Goal: Communication & Community: Answer question/provide support

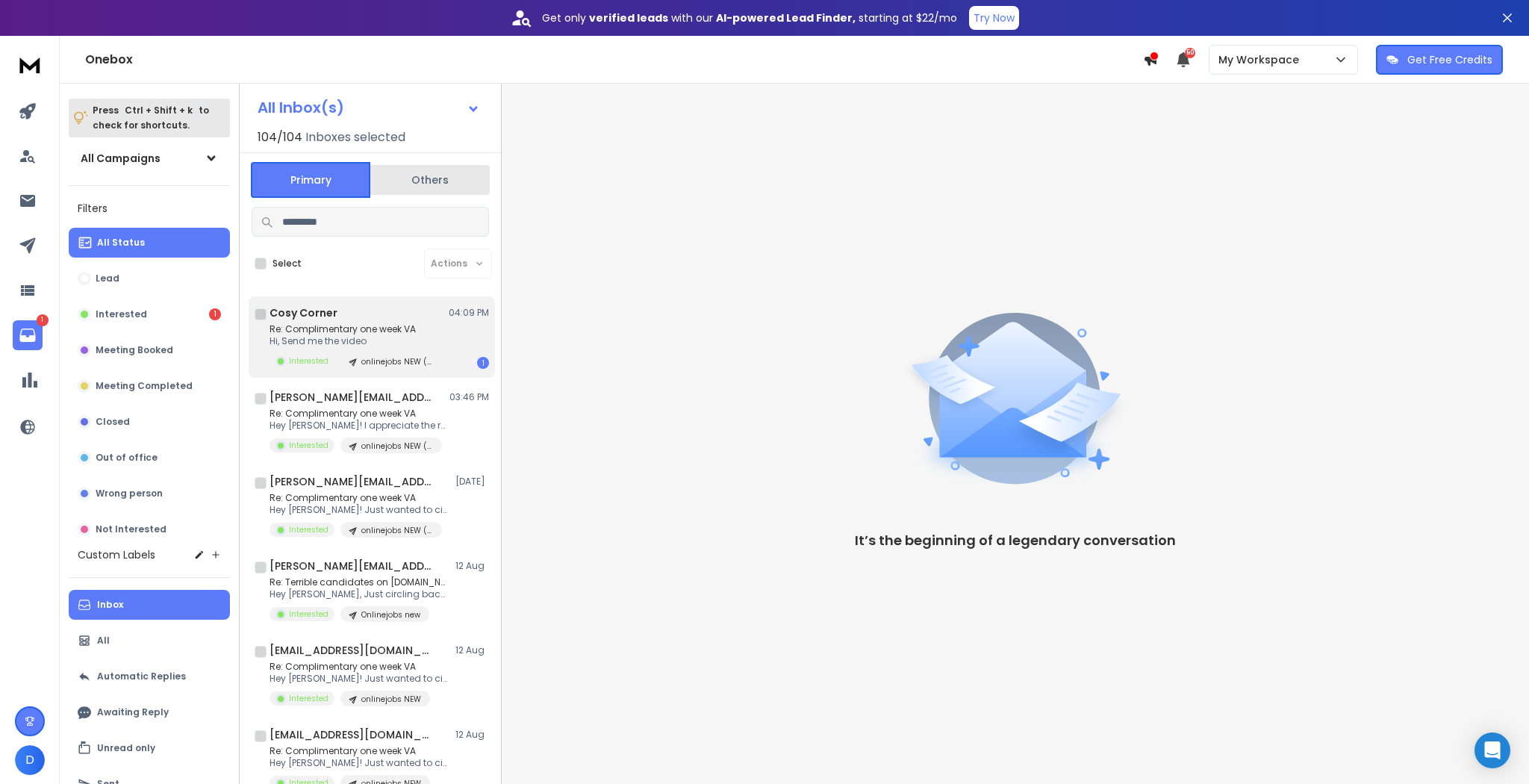
click at [311, 328] on p "Re: Complimentary one week VA" at bounding box center [355, 329] width 173 height 12
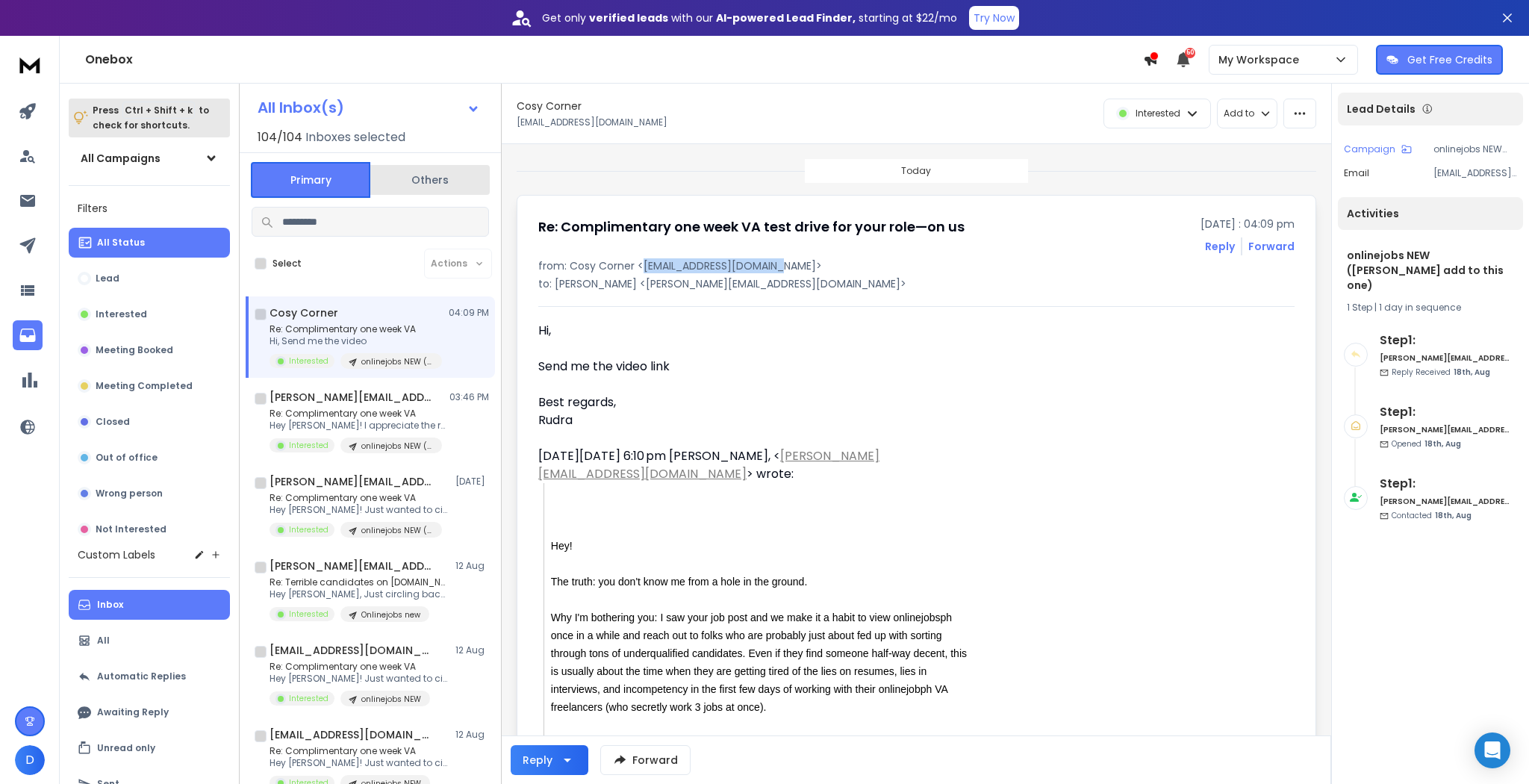
drag, startPoint x: 780, startPoint y: 264, endPoint x: 643, endPoint y: 267, distance: 137.0
click at [643, 268] on p "from: Cosy Corner <[EMAIL_ADDRESS][DOMAIN_NAME]>" at bounding box center [916, 266] width 756 height 15
copy p "[EMAIL_ADDRESS][DOMAIN_NAME]"
click at [849, 325] on div "Hi, Send me the video link Best regards, [PERSON_NAME]" at bounding box center [756, 376] width 436 height 108
click at [1226, 247] on button "Reply" at bounding box center [1220, 246] width 30 height 15
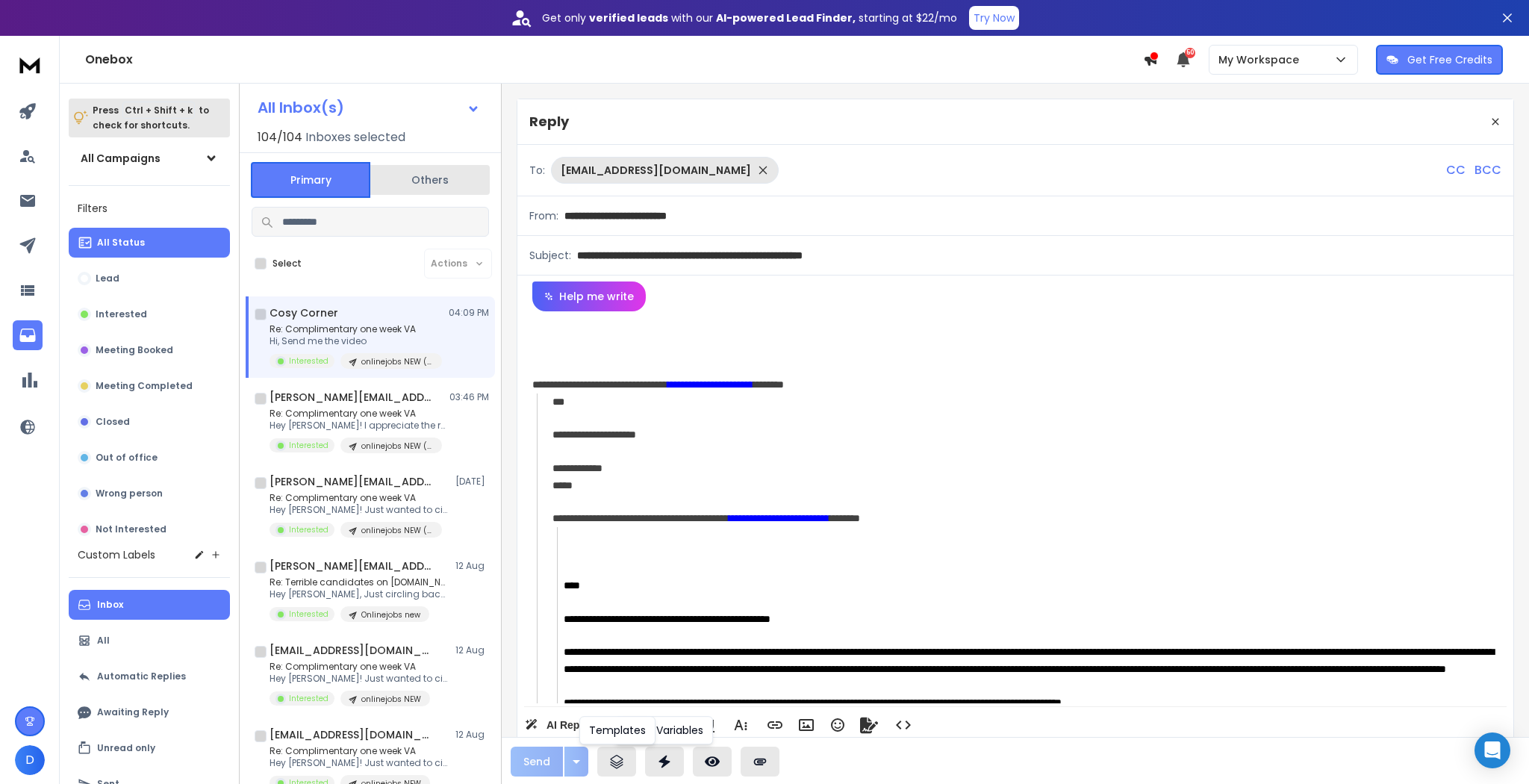
click at [618, 764] on icon at bounding box center [616, 761] width 15 height 15
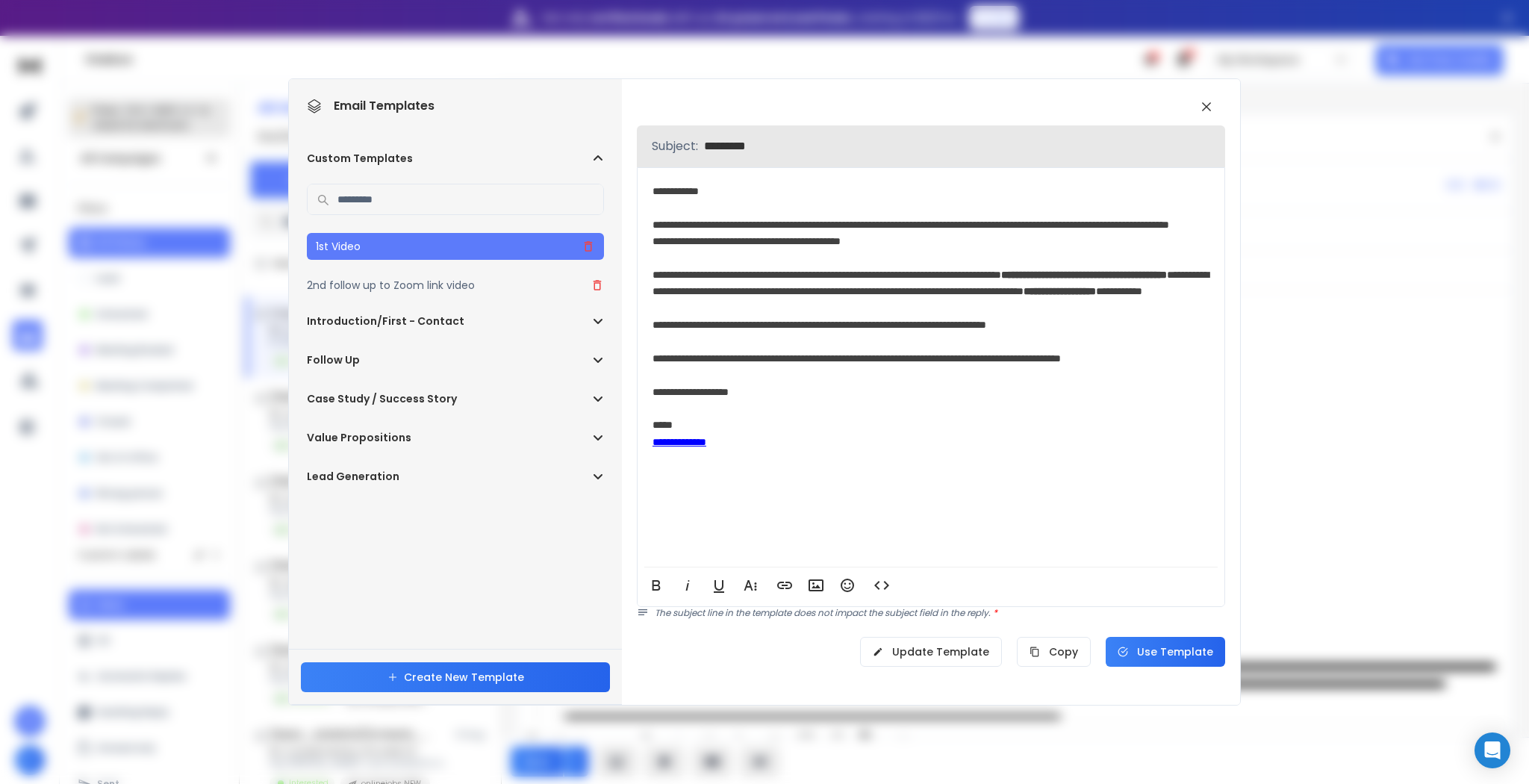
click at [1160, 653] on button "Use Template" at bounding box center [1166, 652] width 120 height 30
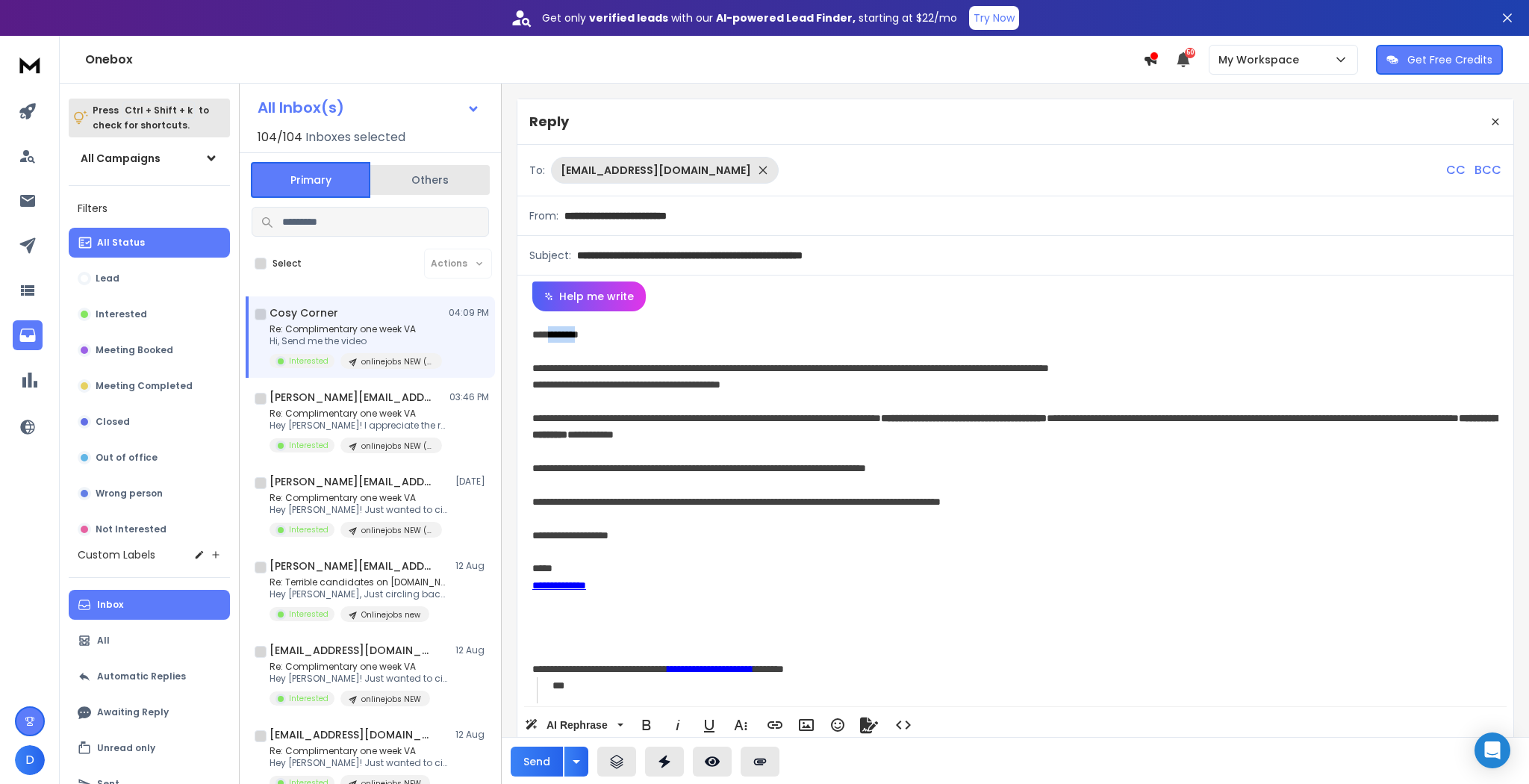
drag, startPoint x: 588, startPoint y: 333, endPoint x: 553, endPoint y: 329, distance: 35.2
click at [553, 329] on span "**********" at bounding box center [555, 334] width 46 height 10
drag, startPoint x: 804, startPoint y: 388, endPoint x: 513, endPoint y: 380, distance: 291.1
click at [513, 380] on div "**********" at bounding box center [1015, 508] width 1027 height 850
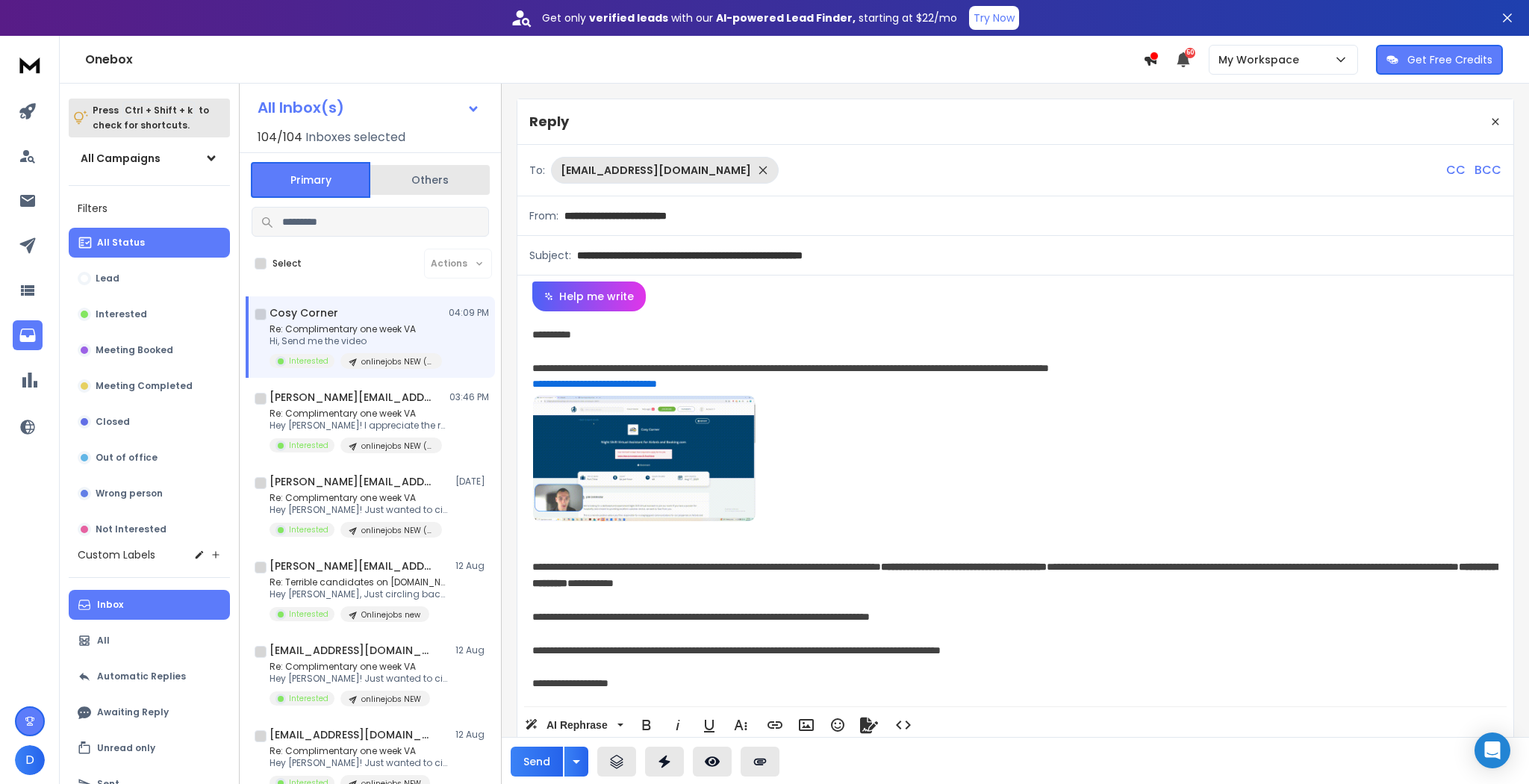
click at [558, 546] on div at bounding box center [1013, 549] width 962 height 16
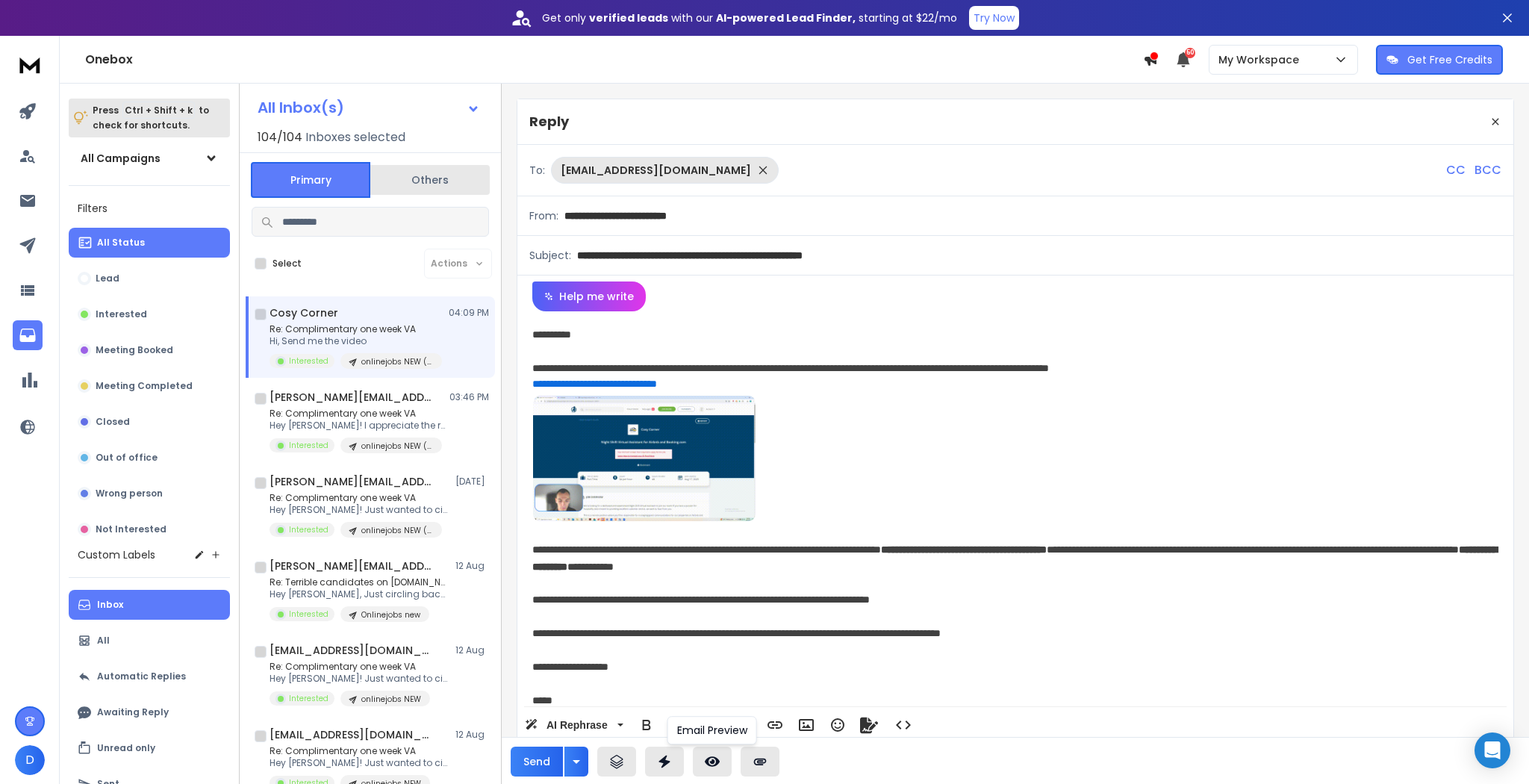
click at [766, 761] on icon at bounding box center [760, 761] width 15 height 15
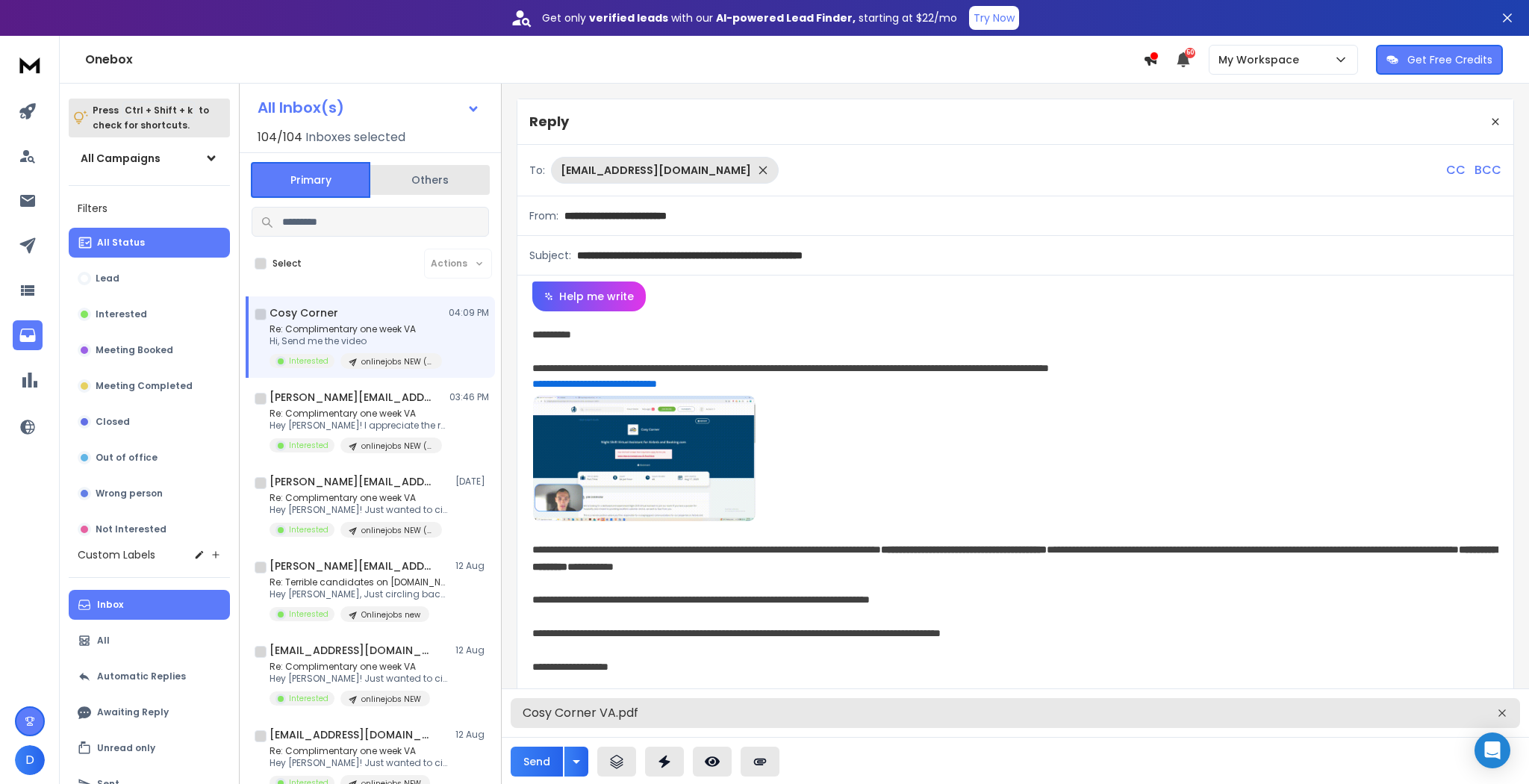
click at [546, 761] on button "Send" at bounding box center [537, 761] width 52 height 30
